Goal: Task Accomplishment & Management: Manage account settings

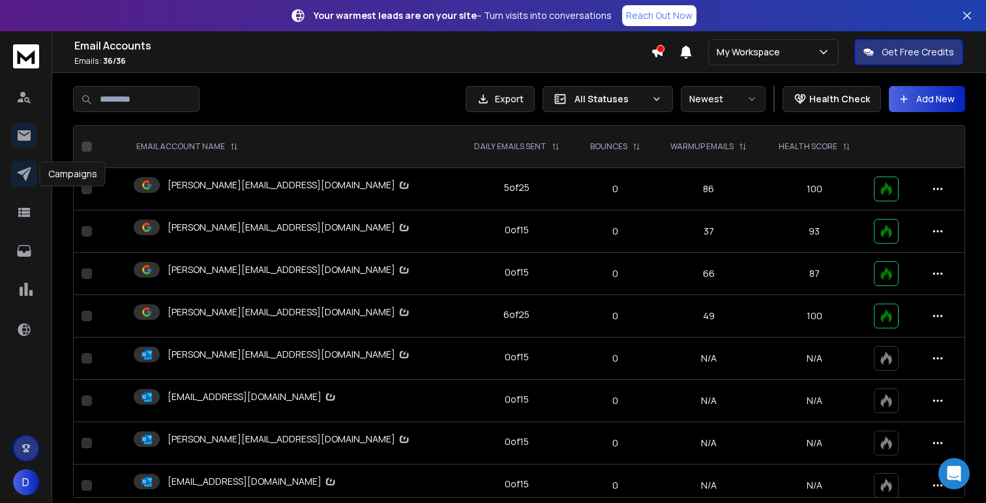
click at [25, 177] on icon at bounding box center [24, 174] width 14 height 14
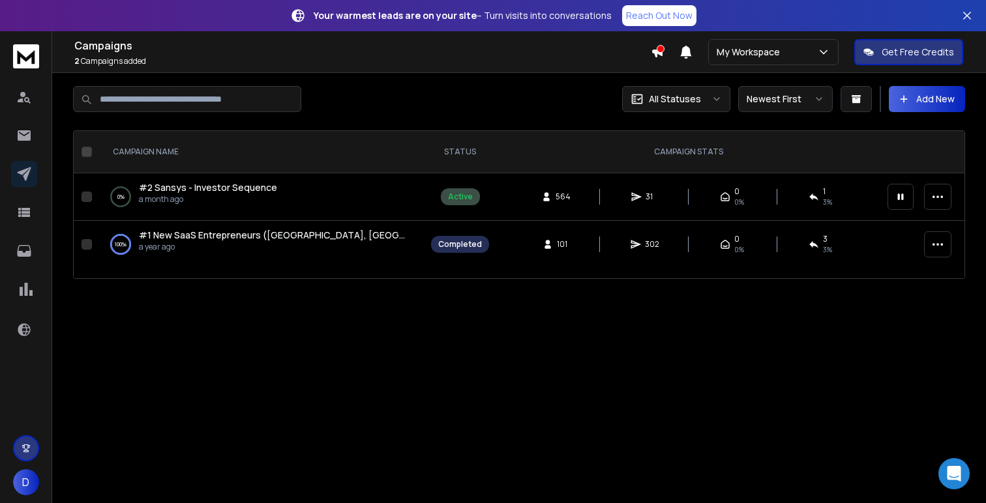
click at [227, 186] on span "#2 Sansys - Investor Sequence" at bounding box center [208, 187] width 138 height 12
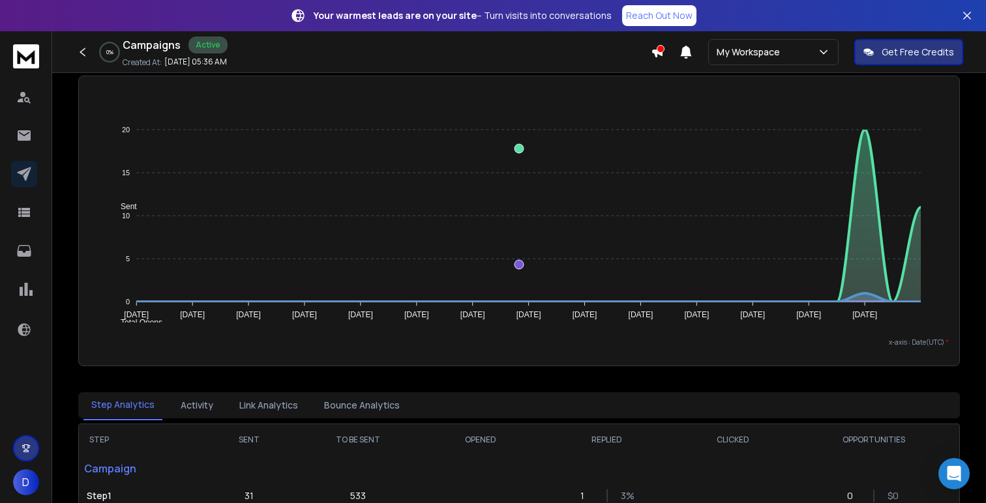
scroll to position [288, 0]
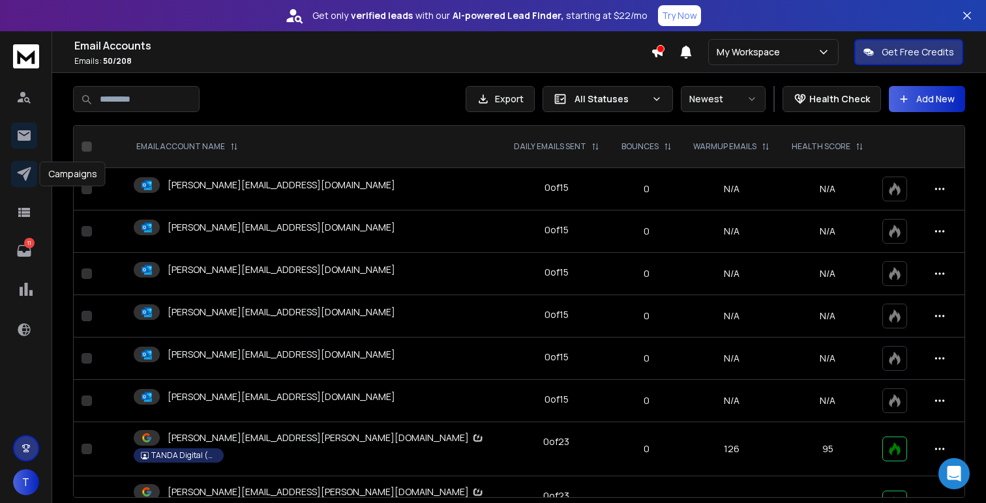
click at [28, 174] on icon at bounding box center [24, 174] width 14 height 14
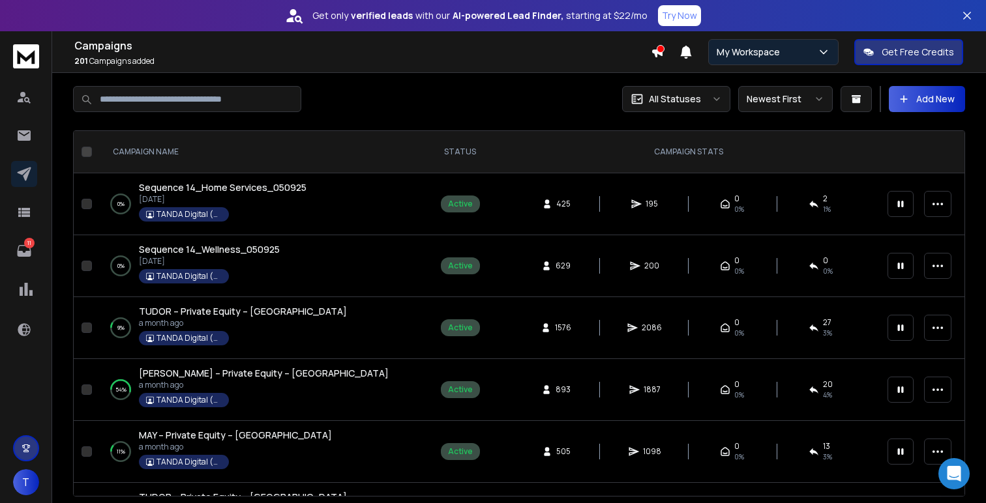
click at [750, 46] on p "My Workspace" at bounding box center [750, 52] width 68 height 13
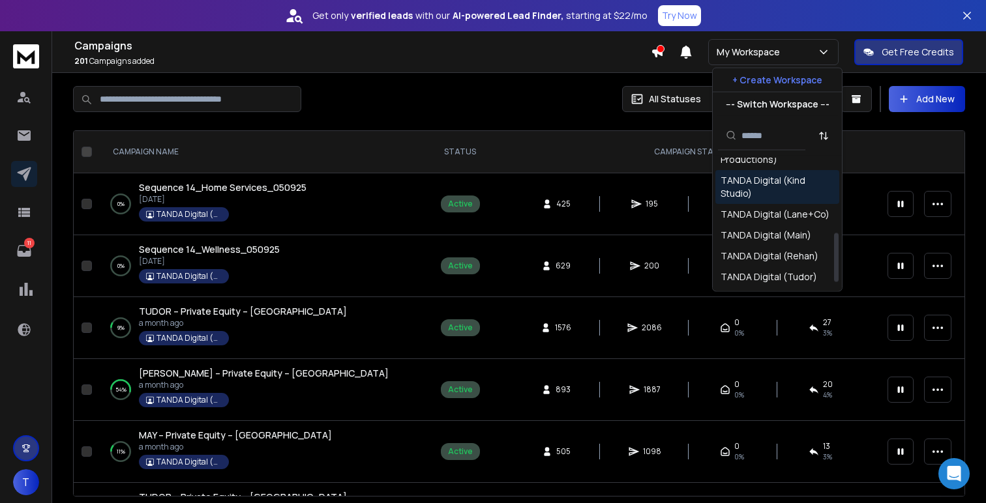
scroll to position [214, 0]
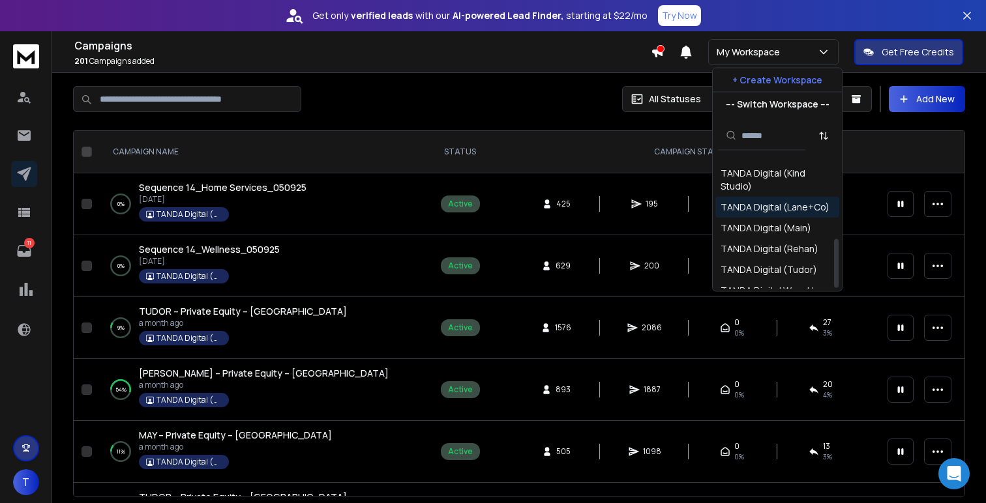
click at [798, 201] on div "TANDA Digital (Lane+Co)" at bounding box center [774, 207] width 109 height 13
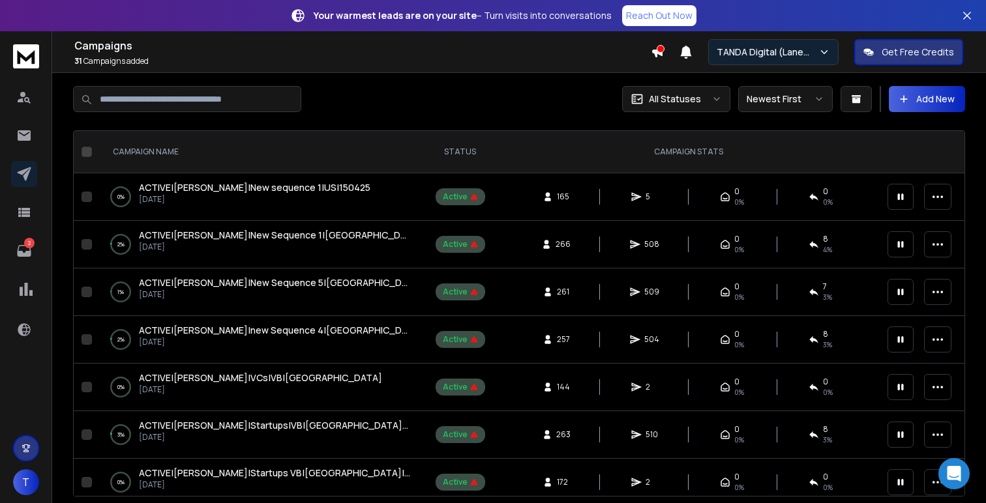
click at [792, 54] on p "TANDA Digital (Lane+Co)" at bounding box center [767, 52] width 102 height 13
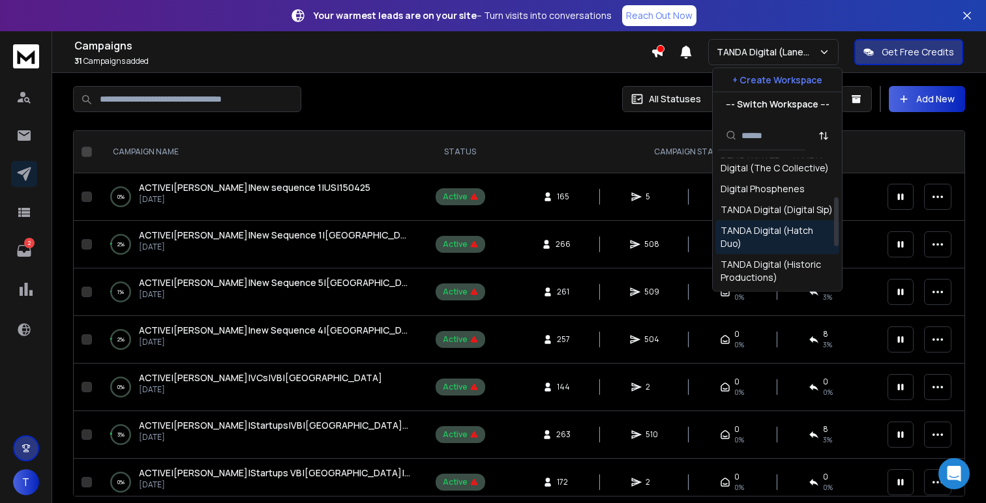
scroll to position [103, 0]
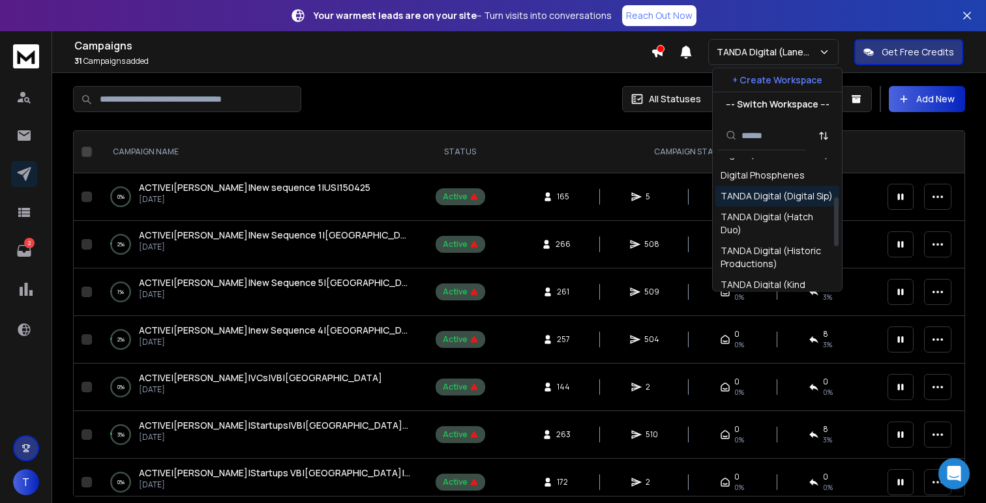
click at [778, 199] on div "TANDA Digital (Digital Sip)" at bounding box center [776, 196] width 112 height 13
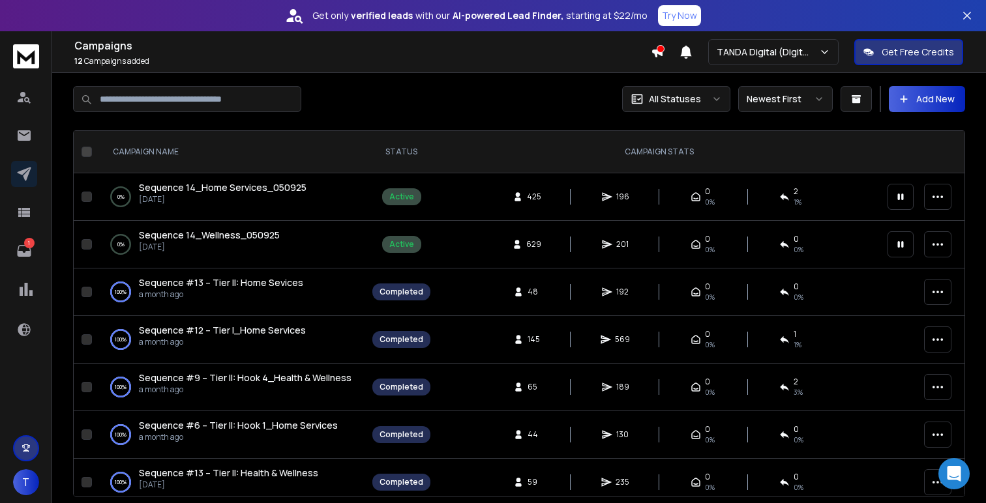
click at [209, 188] on span "Sequence 14_Home Services_050925" at bounding box center [223, 187] width 168 height 12
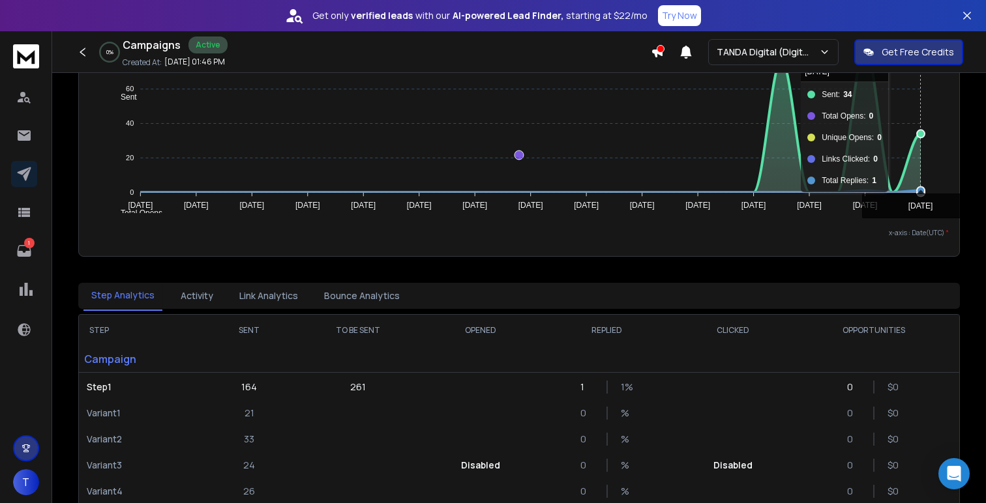
scroll to position [555, 0]
